Goal: Communication & Community: Answer question/provide support

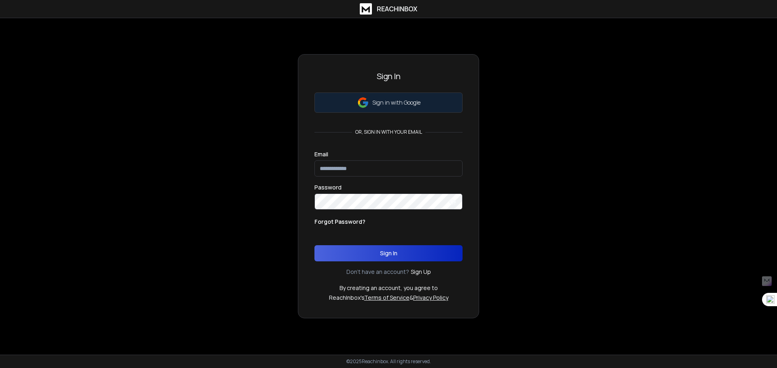
click at [370, 104] on button "Sign in with Google" at bounding box center [388, 103] width 148 height 20
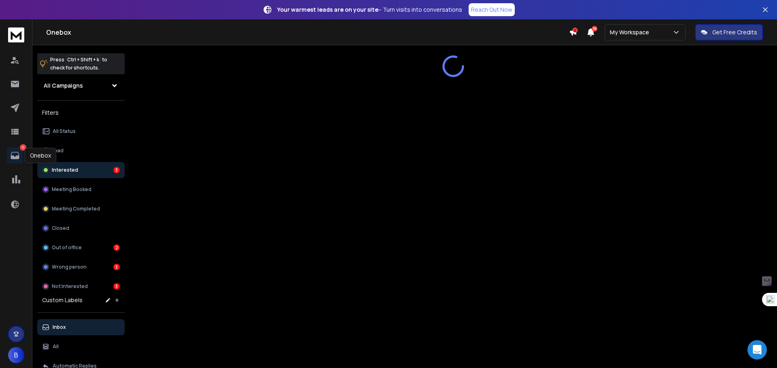
click at [19, 157] on icon at bounding box center [15, 155] width 8 height 7
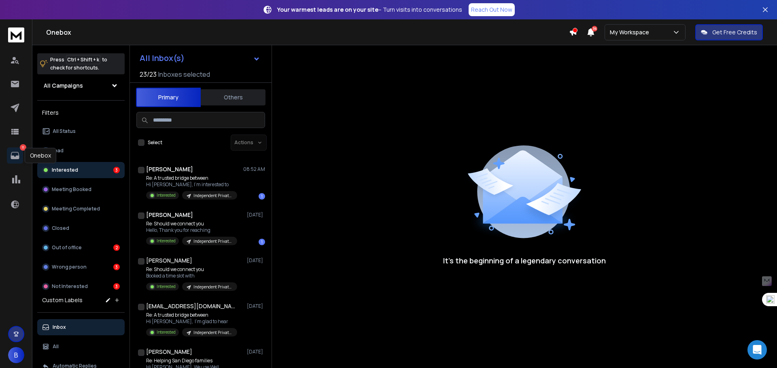
click at [16, 155] on icon at bounding box center [15, 156] width 10 height 10
click at [15, 76] on link at bounding box center [15, 84] width 16 height 16
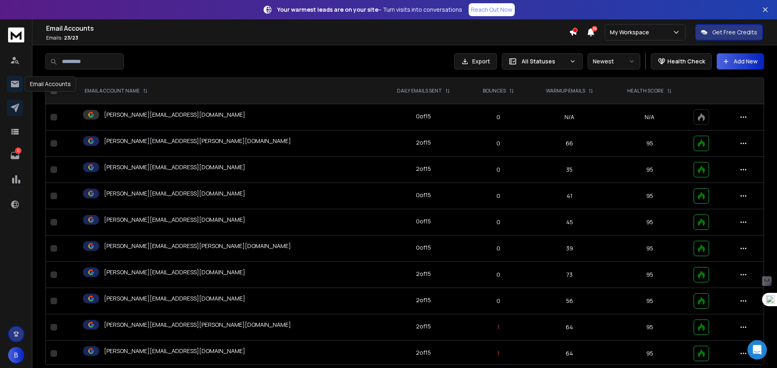
click at [14, 106] on icon at bounding box center [15, 108] width 8 height 8
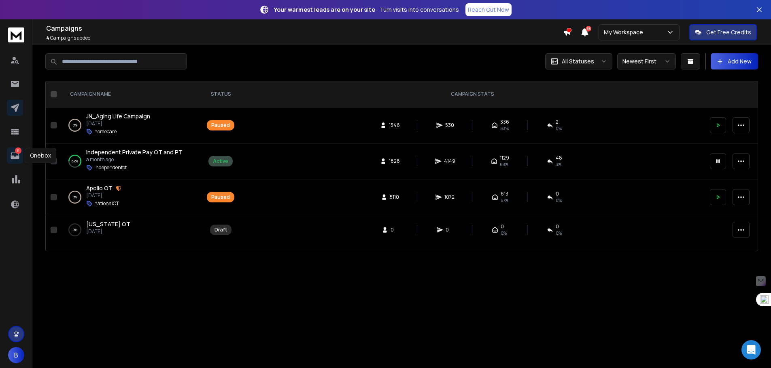
click at [11, 159] on icon at bounding box center [15, 155] width 8 height 7
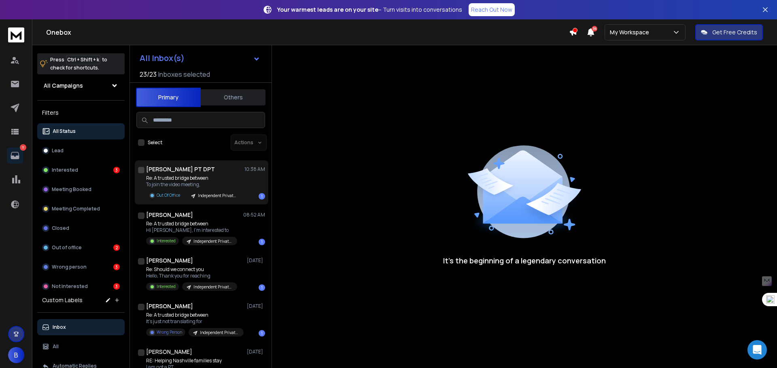
click at [201, 169] on h1 "Lindsey Kenny PT DPT" at bounding box center [180, 169] width 69 height 8
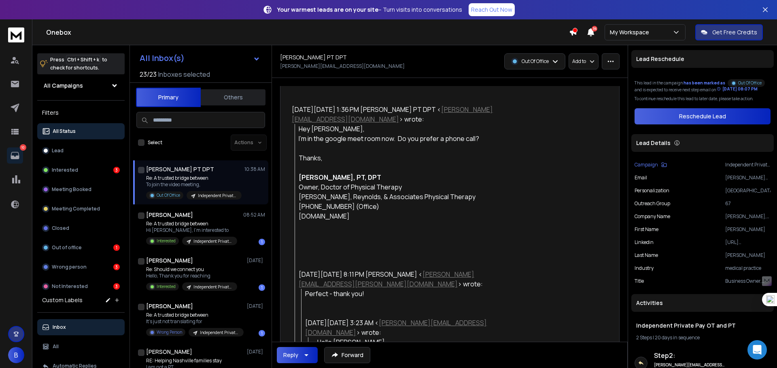
scroll to position [189, 0]
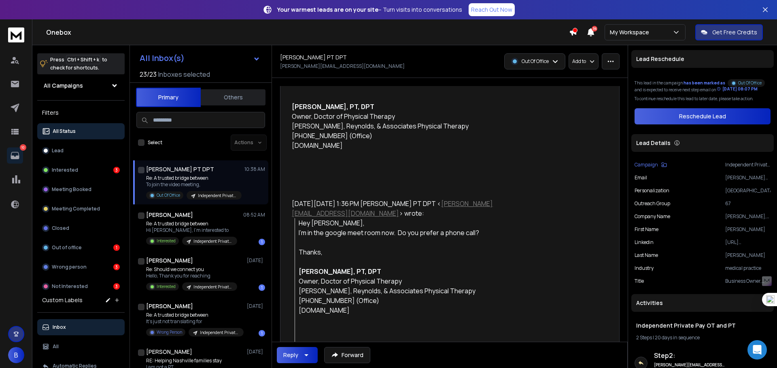
click at [293, 356] on div "Reply" at bounding box center [290, 356] width 15 height 8
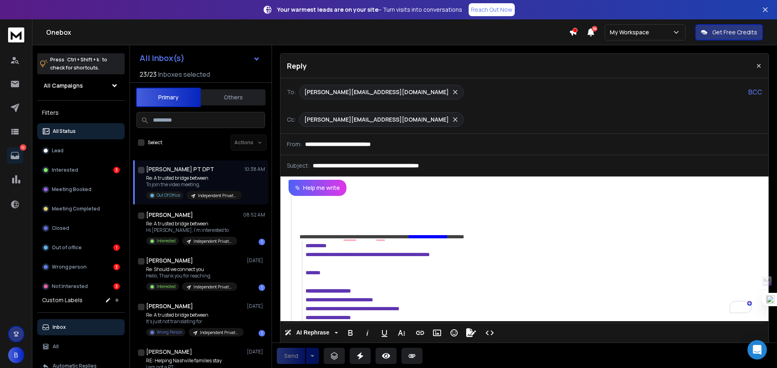
scroll to position [0, 0]
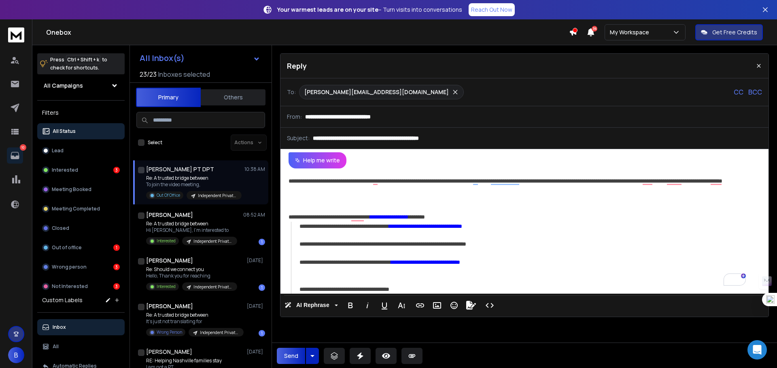
click at [618, 210] on div "**********" at bounding box center [519, 231] width 479 height 125
click at [444, 193] on div "**********" at bounding box center [516, 186] width 457 height 18
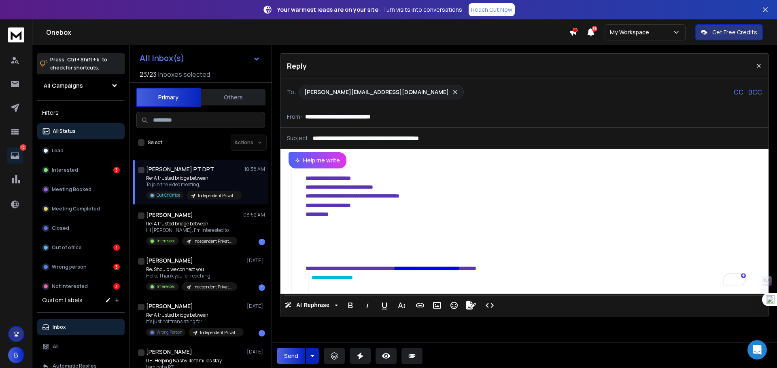
scroll to position [283, 0]
click at [300, 356] on button "Send" at bounding box center [291, 356] width 28 height 16
